Goal: Communication & Community: Answer question/provide support

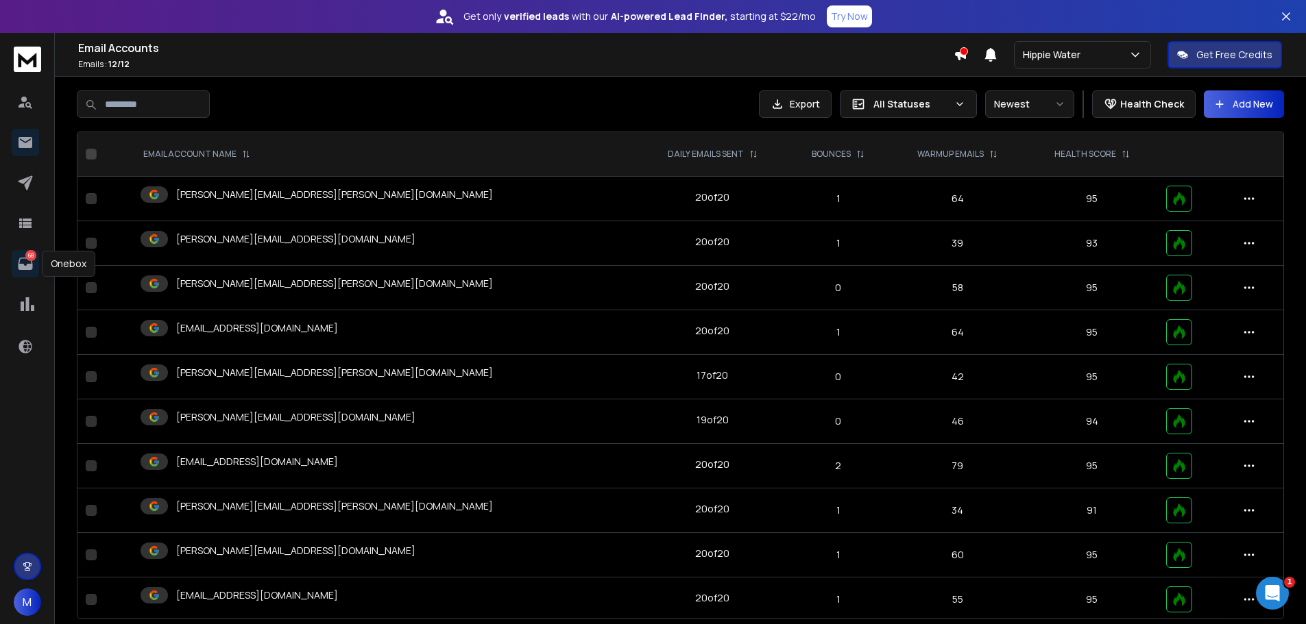
click at [30, 260] on p "68" at bounding box center [30, 255] width 11 height 11
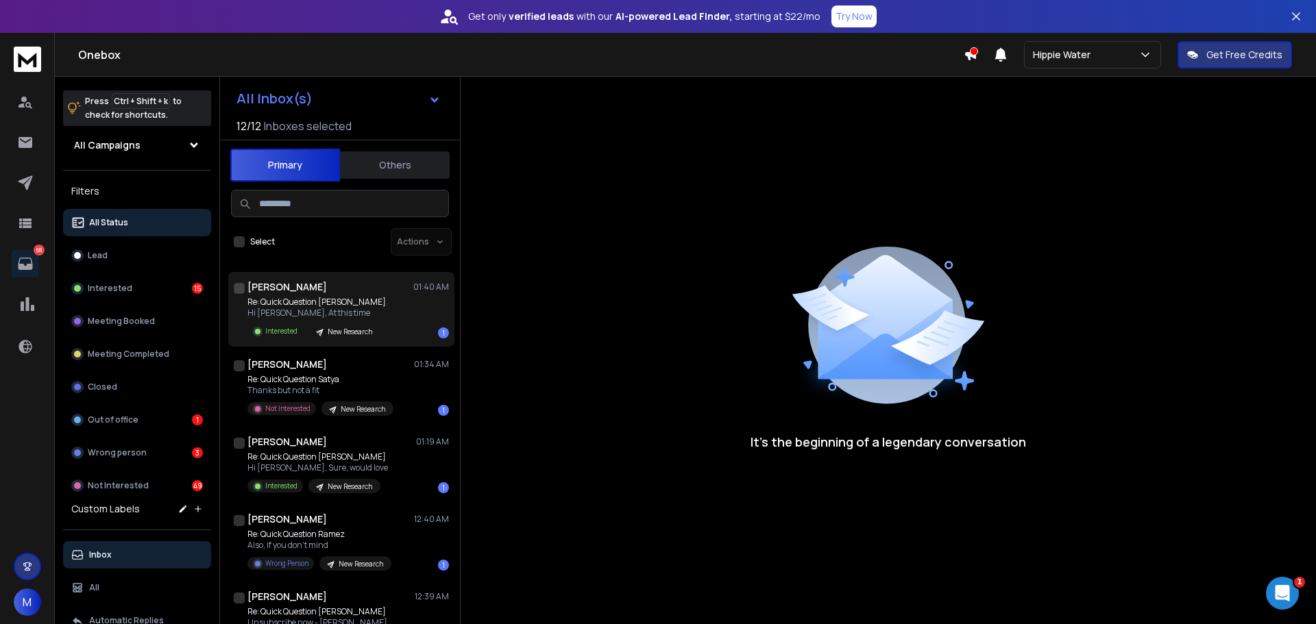
click at [367, 305] on p "Re: Quick Question [PERSON_NAME]" at bounding box center [316, 302] width 138 height 11
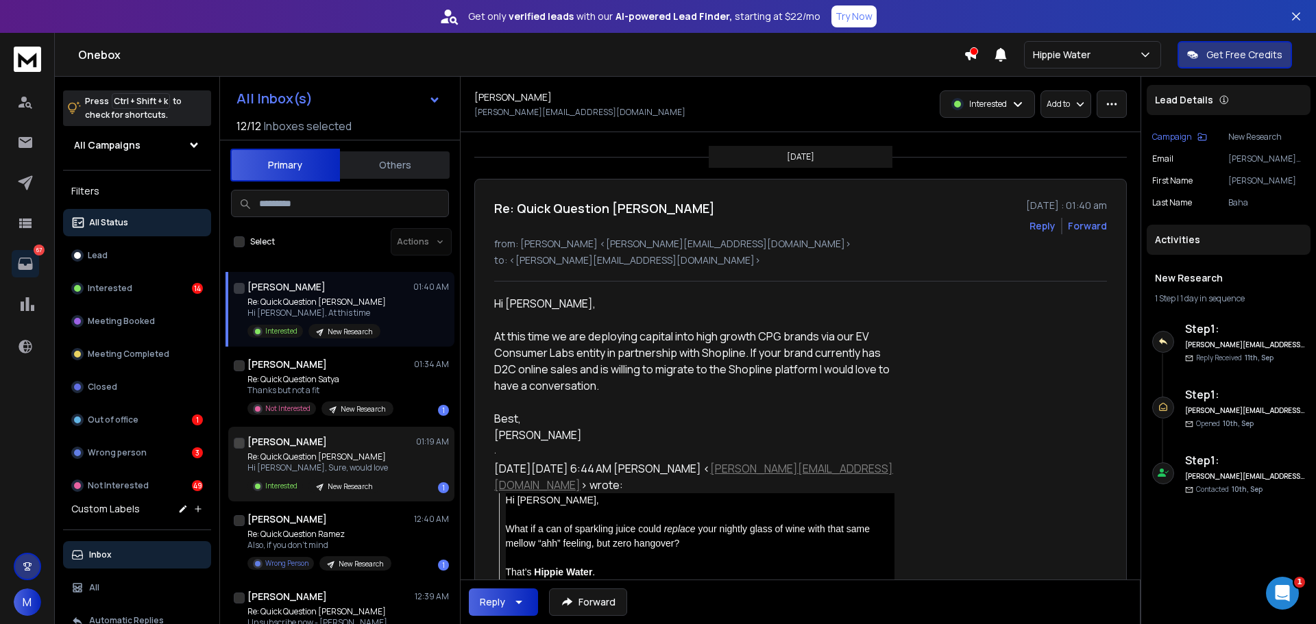
click at [357, 460] on p "Re: Quick Question [PERSON_NAME]" at bounding box center [317, 457] width 140 height 11
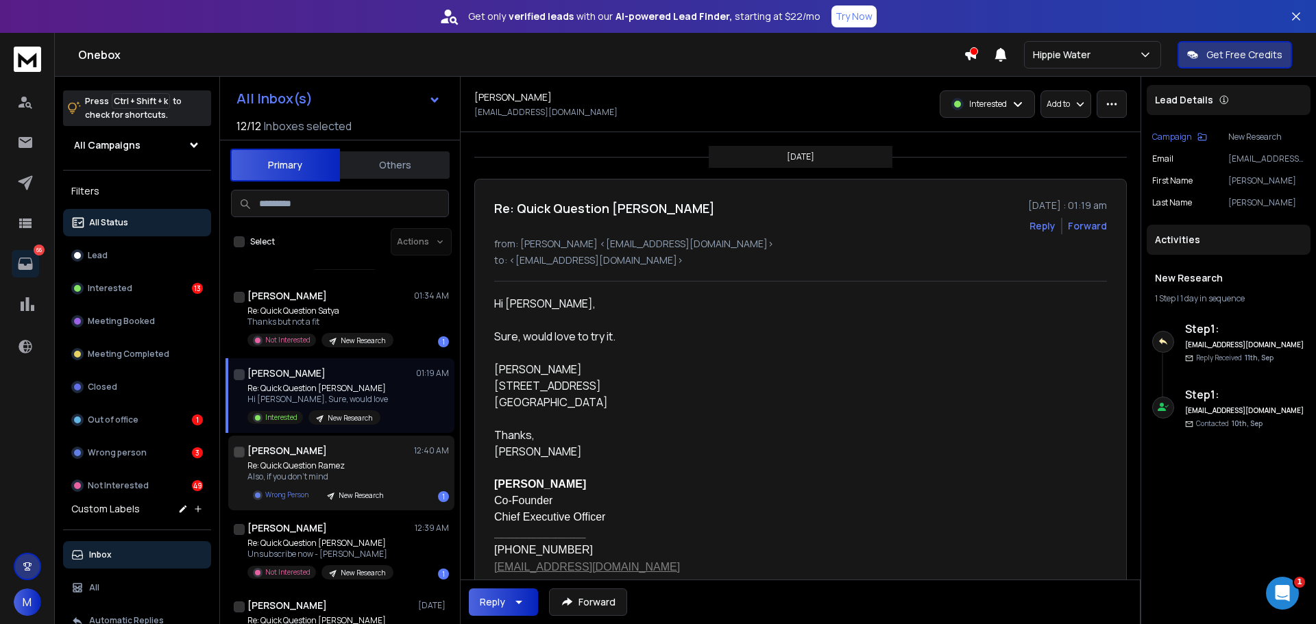
scroll to position [137, 0]
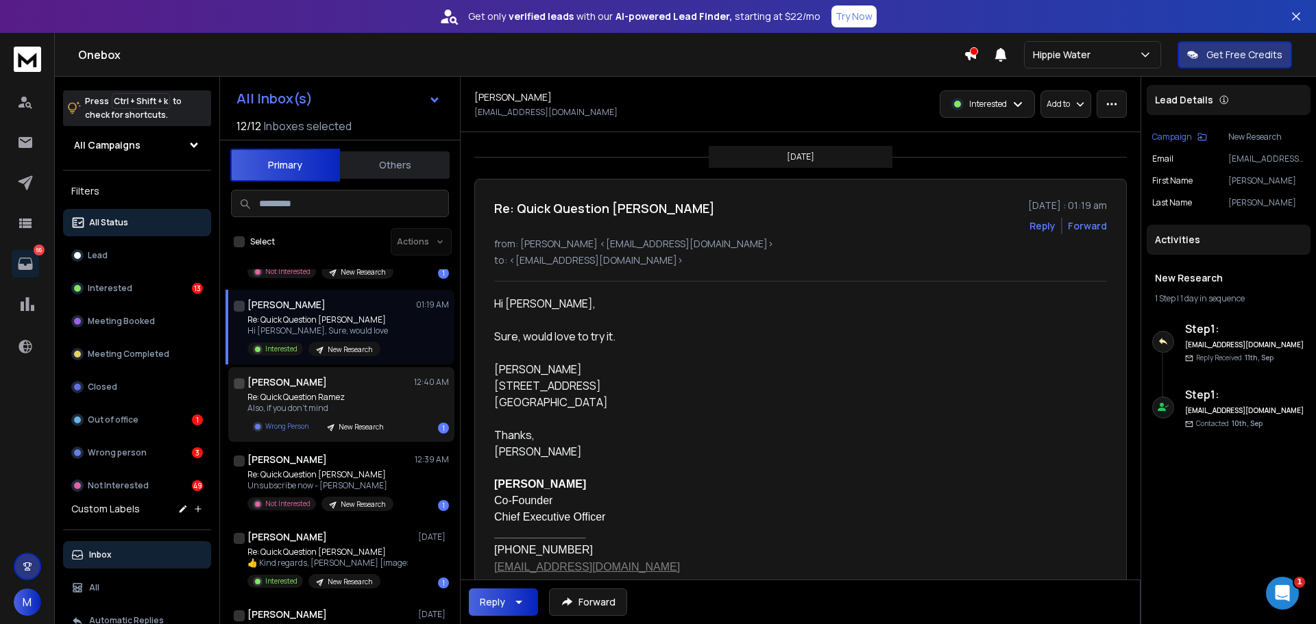
click at [383, 402] on p "Re: Quick Question Ramez" at bounding box center [319, 397] width 144 height 11
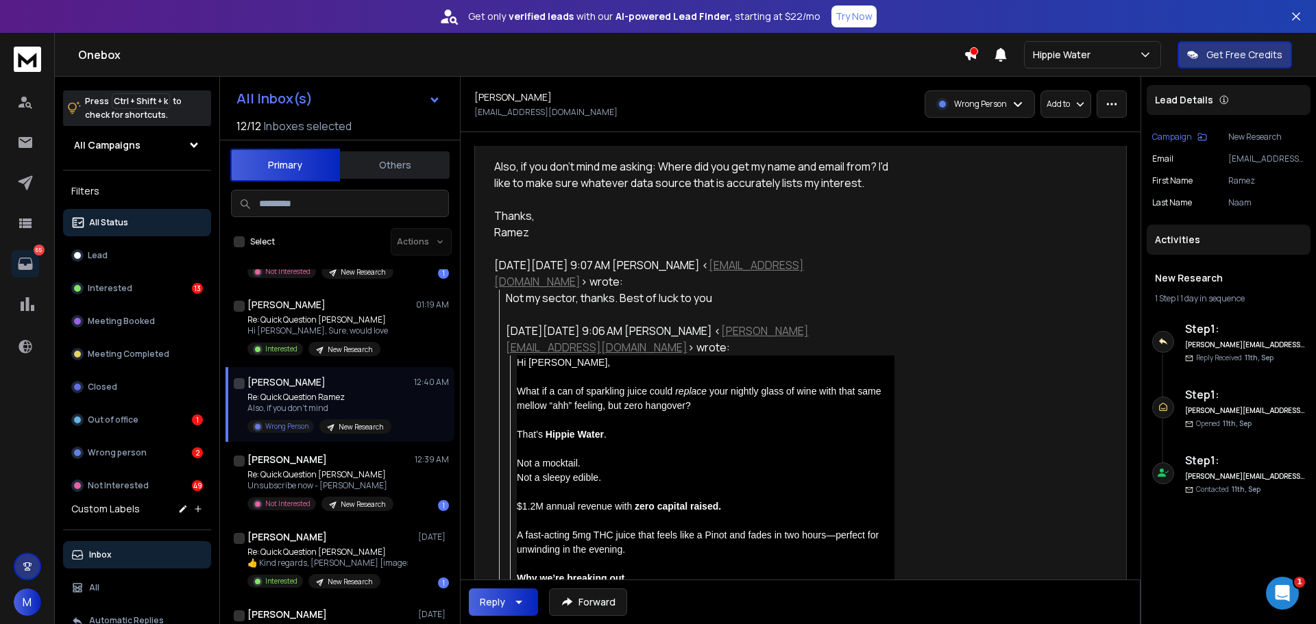
scroll to position [206, 0]
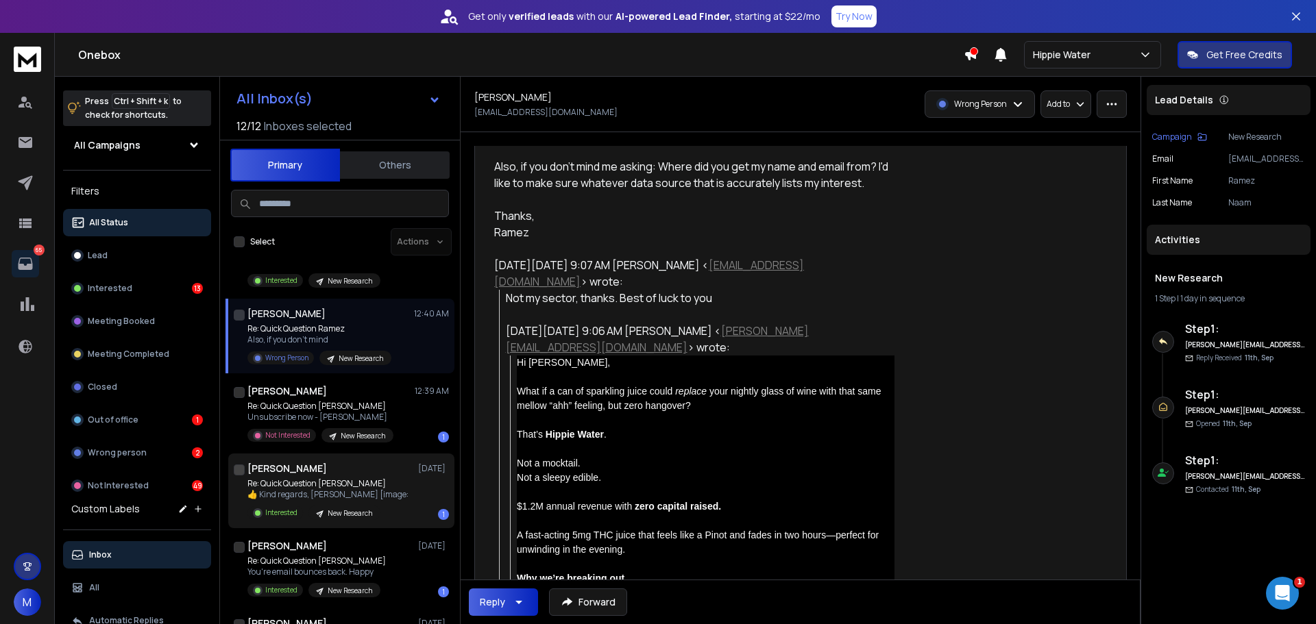
click at [376, 490] on p "👍 Kind regards, Xavier [image:" at bounding box center [327, 494] width 161 height 11
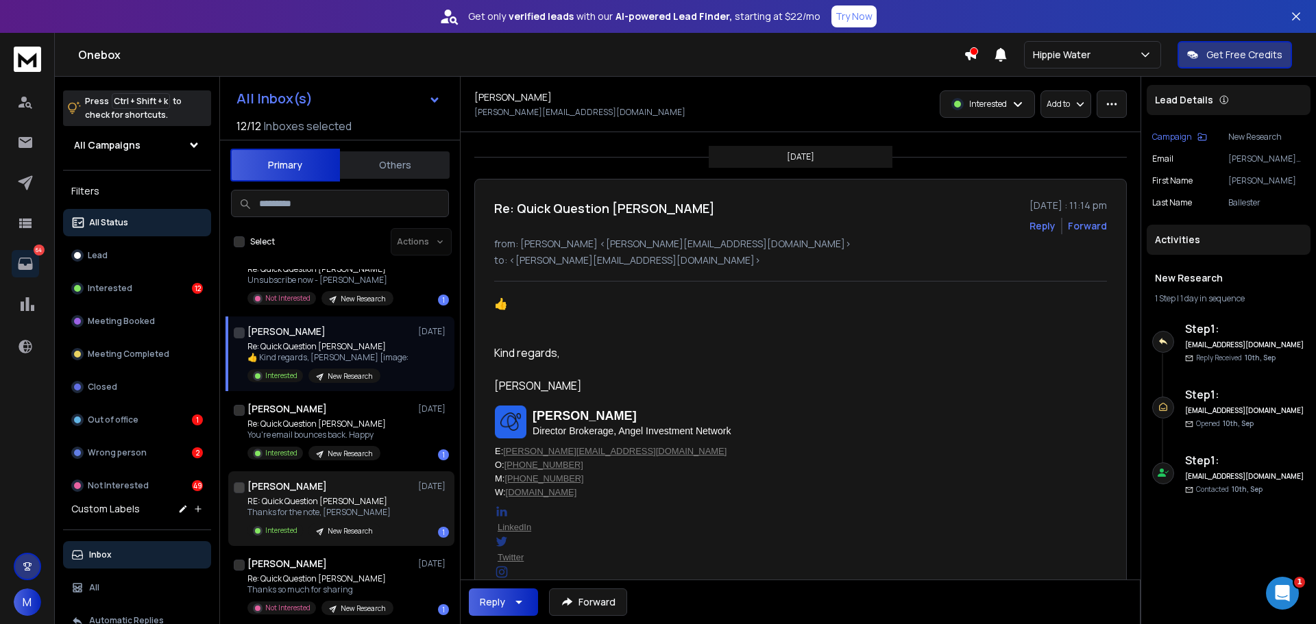
scroll to position [411, 0]
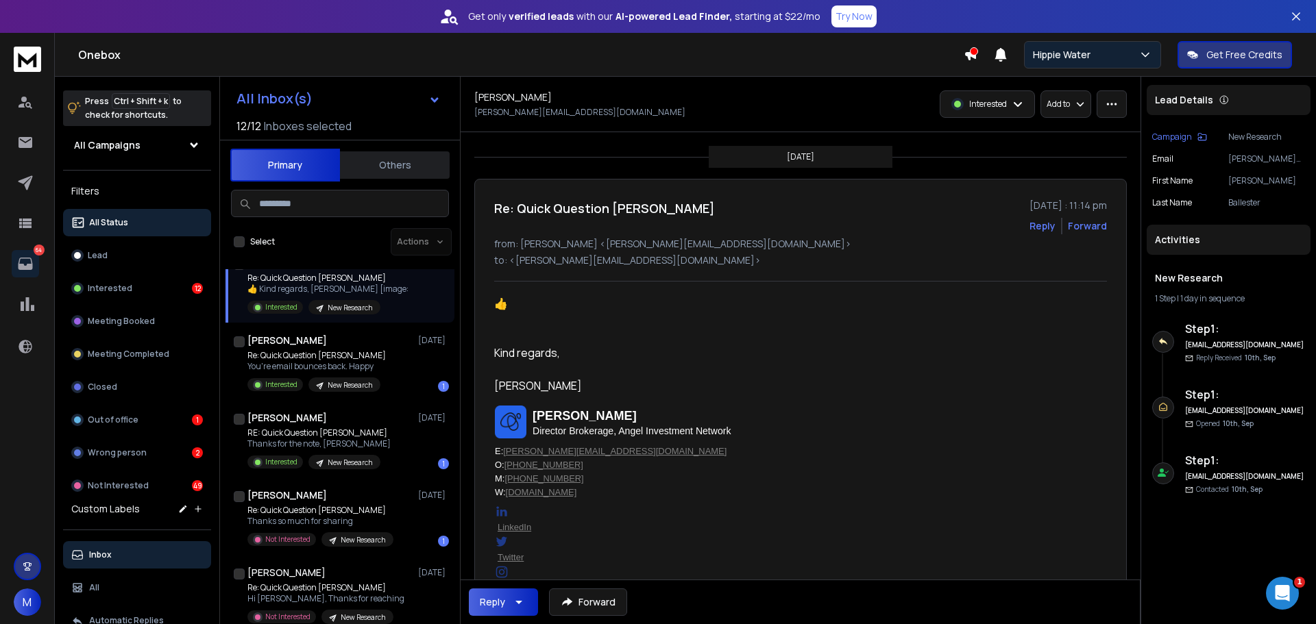
click at [1079, 52] on p "Hippie Water" at bounding box center [1064, 55] width 63 height 14
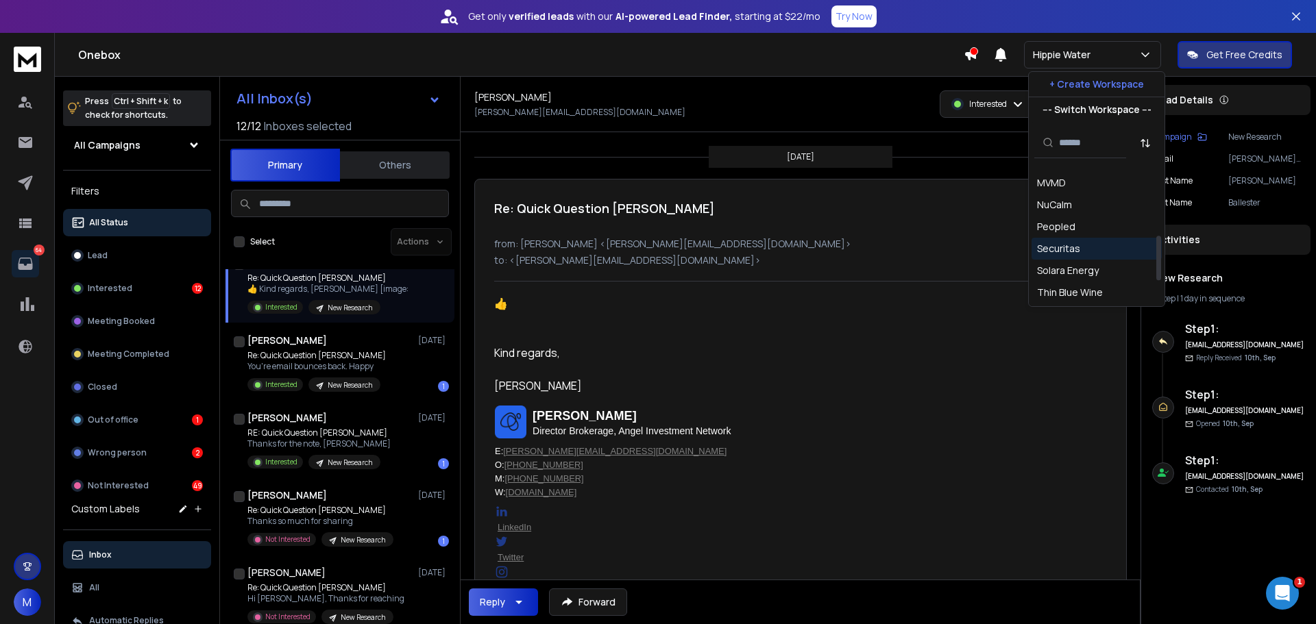
scroll to position [211, 0]
click at [1096, 217] on div "Levels" at bounding box center [1096, 208] width 130 height 22
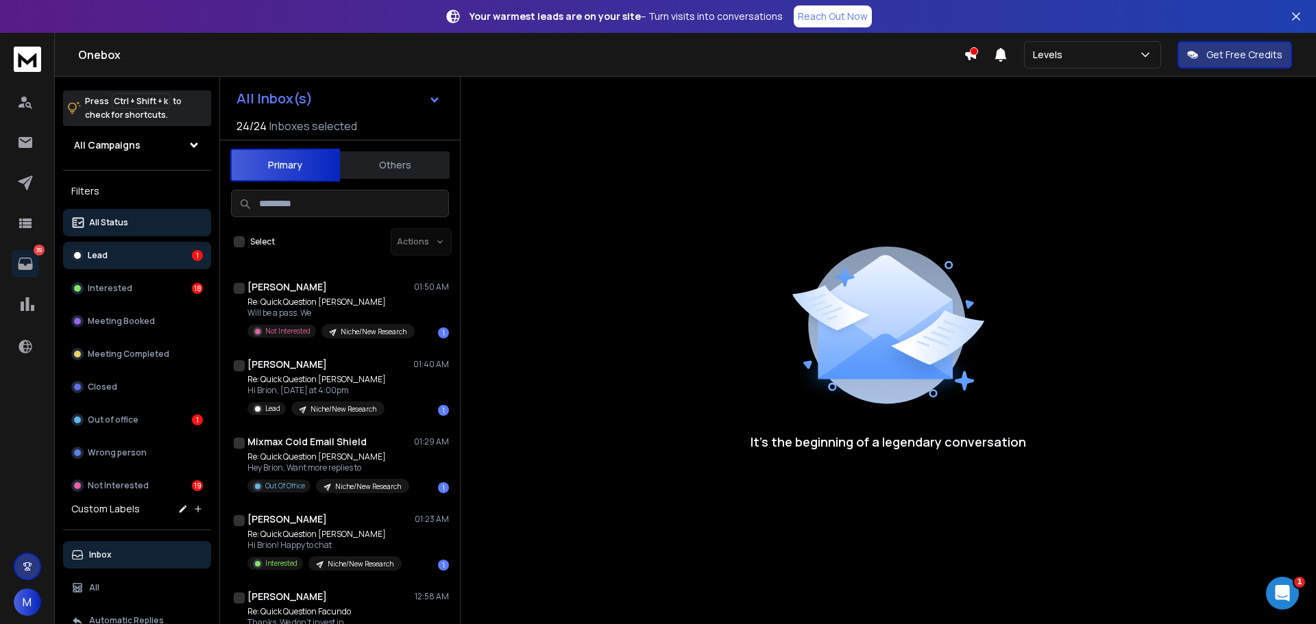
click at [135, 249] on button "Lead 1" at bounding box center [137, 255] width 148 height 27
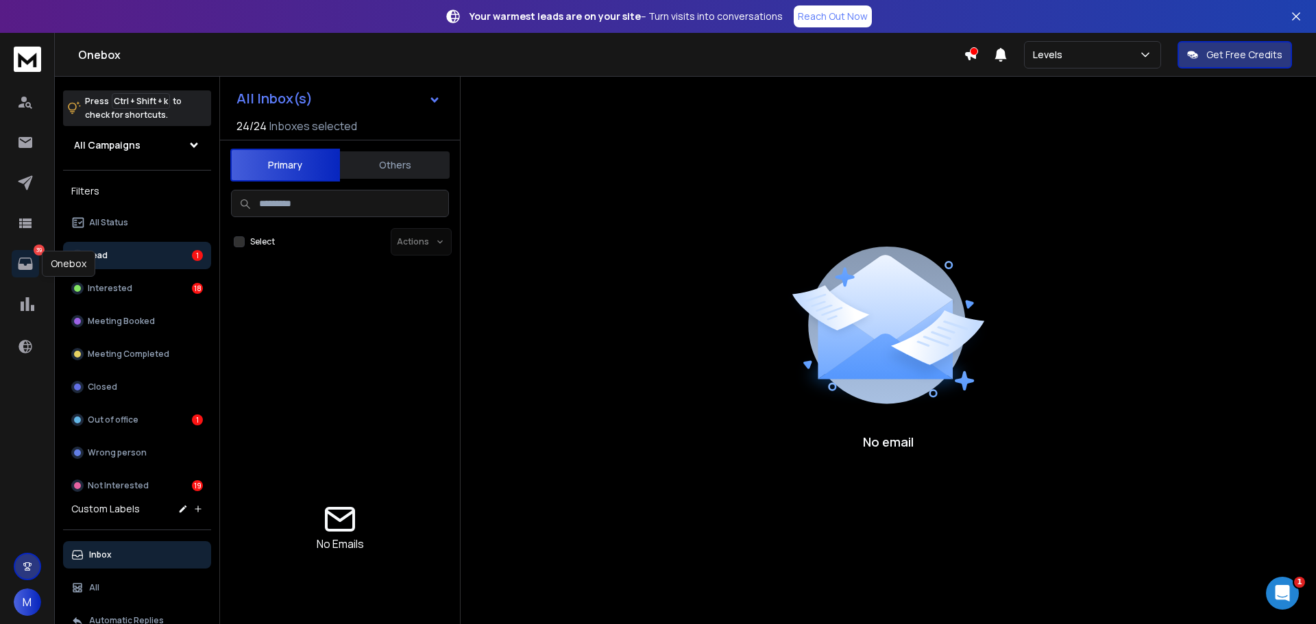
click at [25, 256] on icon at bounding box center [25, 264] width 16 height 16
click at [14, 183] on link at bounding box center [25, 182] width 27 height 27
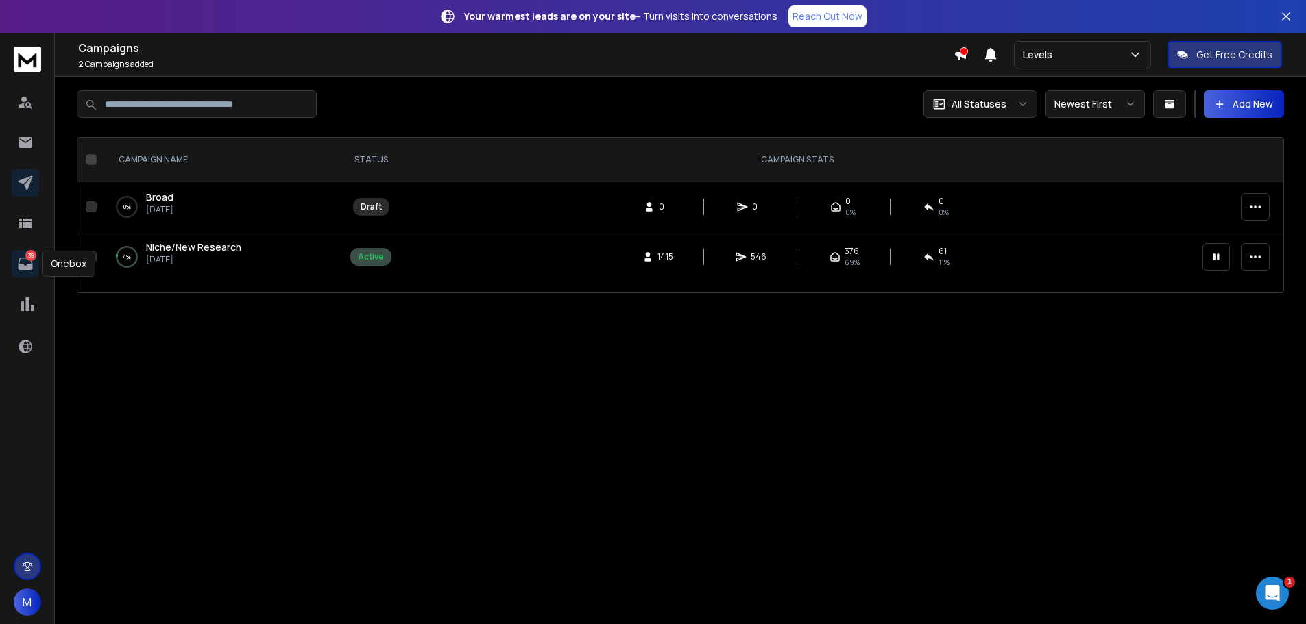
click at [32, 258] on p "39" at bounding box center [30, 255] width 11 height 11
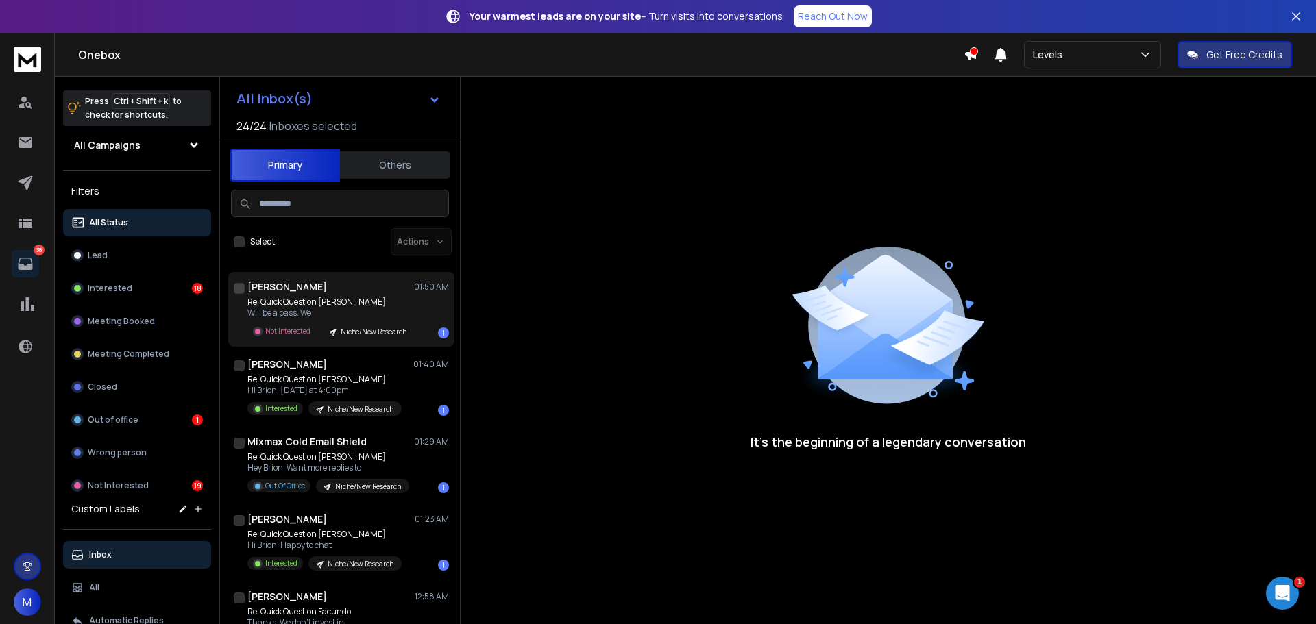
click at [356, 302] on p "Re: Quick Question [PERSON_NAME]" at bounding box center [329, 302] width 164 height 11
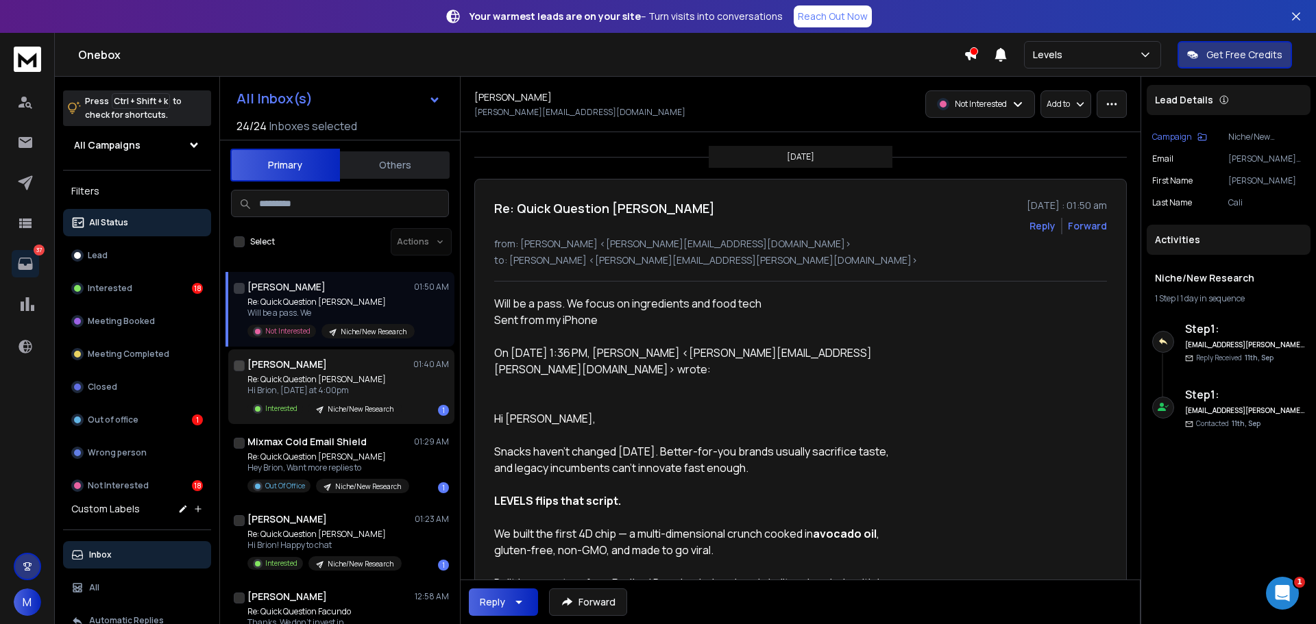
click at [362, 374] on div "[PERSON_NAME] 01:40 AM Re: Quick Question [PERSON_NAME] Hi [PERSON_NAME], [DATE…" at bounding box center [347, 387] width 201 height 58
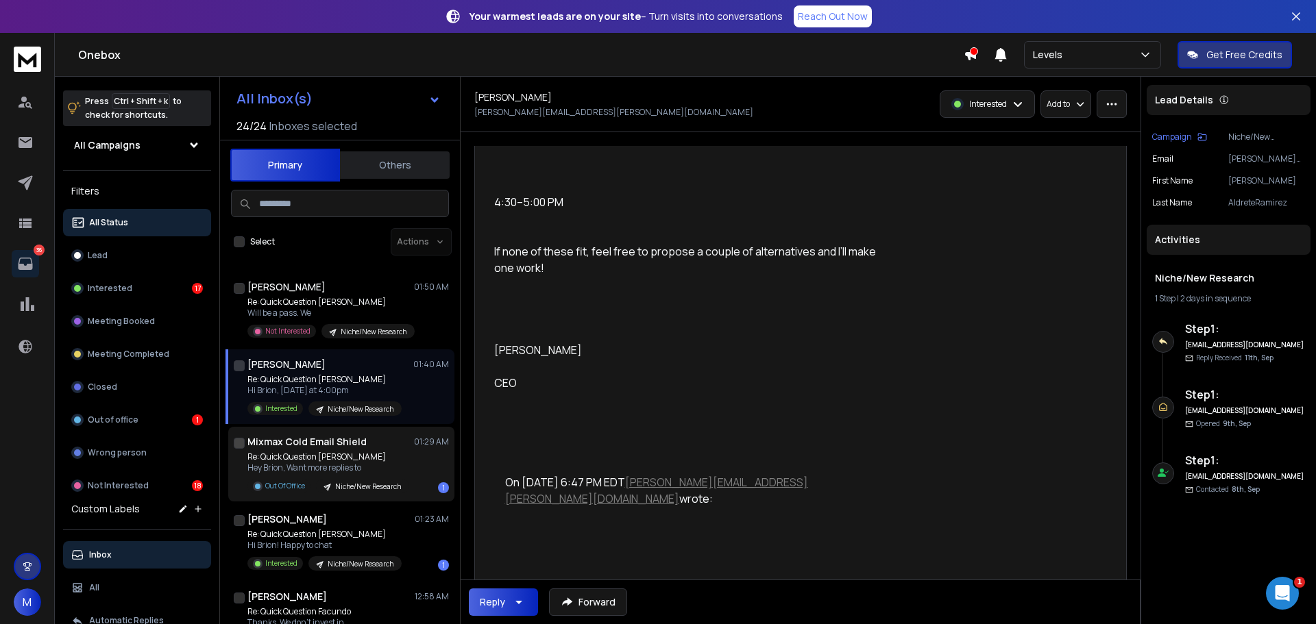
scroll to position [69, 0]
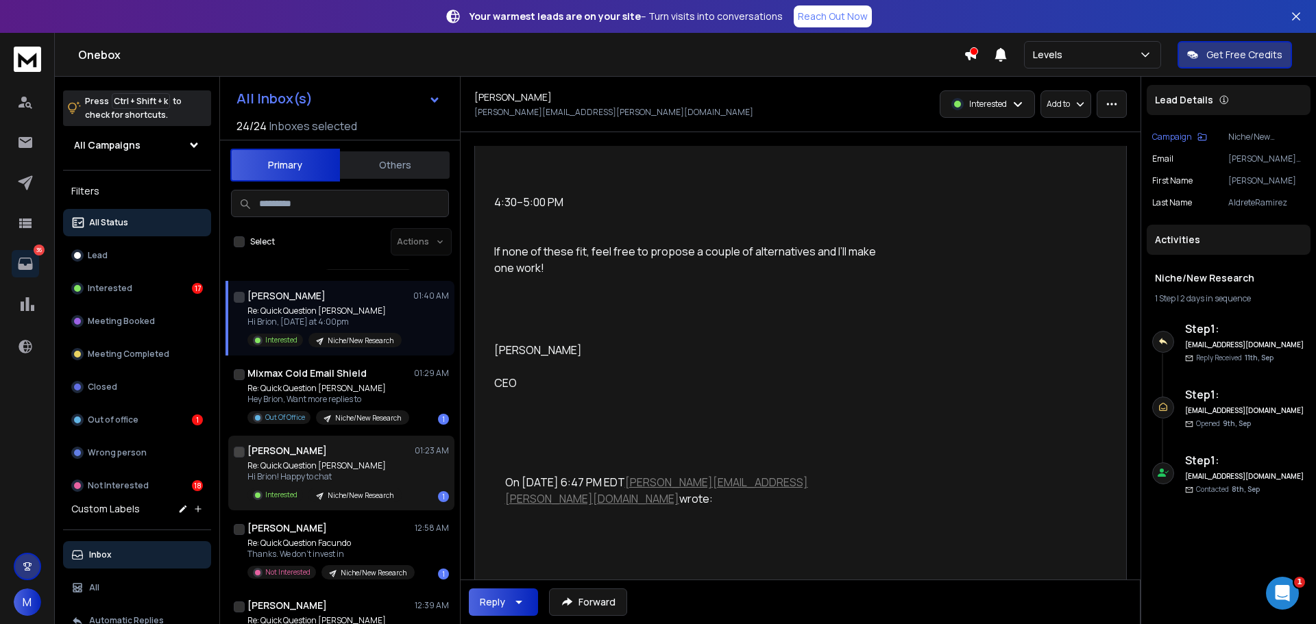
click at [369, 469] on p "Re: Quick Question [PERSON_NAME]" at bounding box center [324, 466] width 154 height 11
